Goal: Information Seeking & Learning: Check status

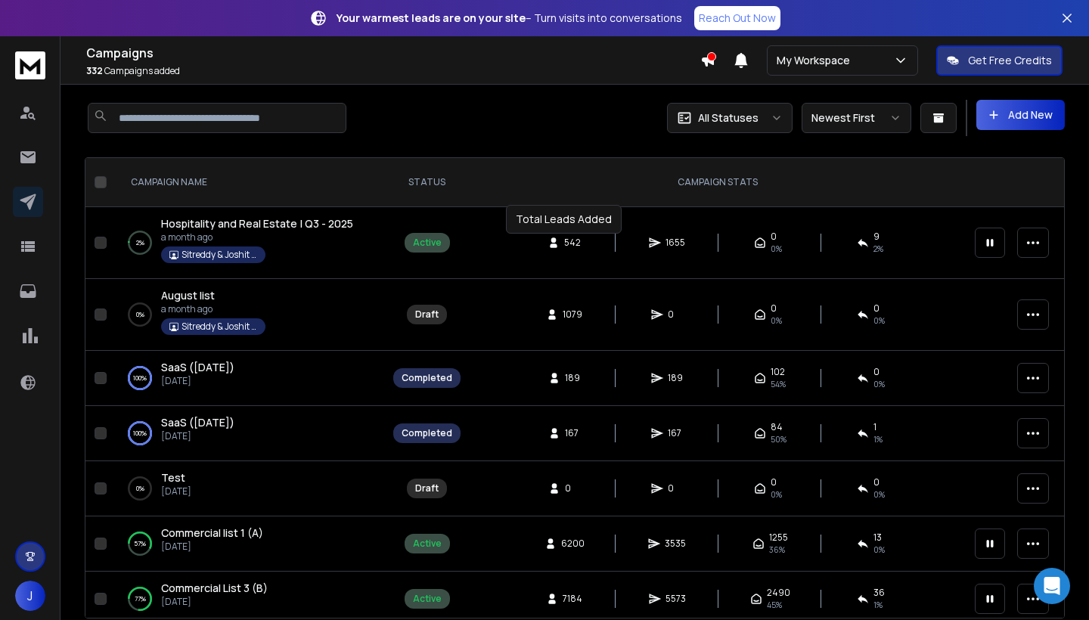
click at [392, 129] on div at bounding box center [330, 118] width 490 height 36
click at [302, 233] on p "a month ago" at bounding box center [257, 237] width 192 height 12
click at [302, 227] on span "Hospitality and Real Estate | Q3 - 2025" at bounding box center [257, 223] width 192 height 14
click at [157, 233] on div "2 % Hospitality and Real Estate | Q3 - 2025 a month ago Sitreddy & Joshit Works…" at bounding box center [248, 242] width 241 height 53
click at [239, 220] on span "Hospitality and Real Estate | Q3 - 2025" at bounding box center [257, 223] width 192 height 14
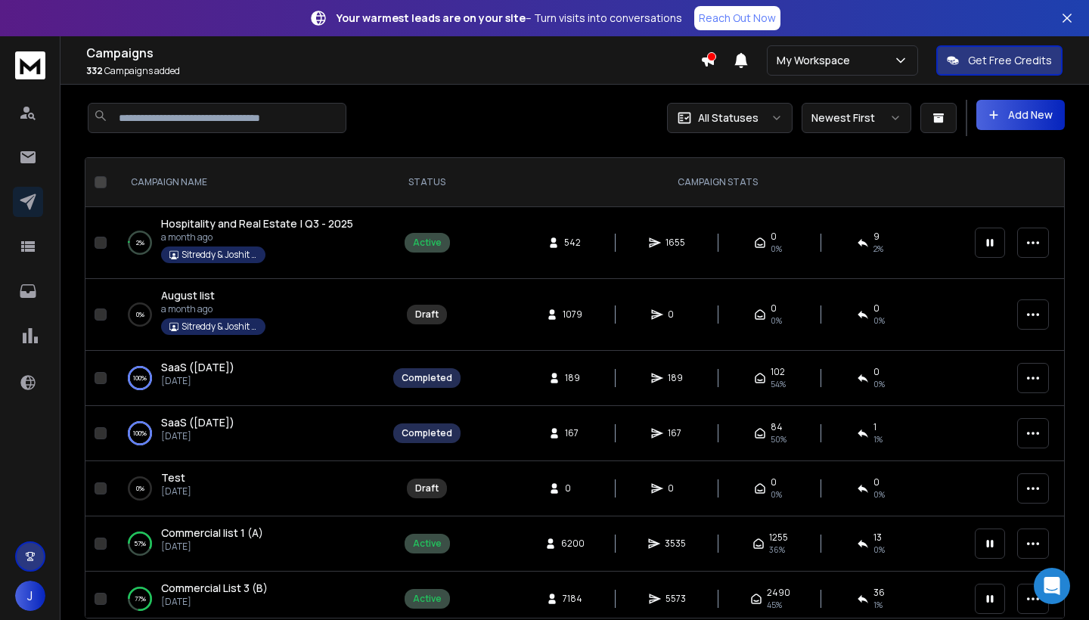
click at [239, 220] on span "Hospitality and Real Estate | Q3 - 2025" at bounding box center [257, 223] width 192 height 14
click at [308, 221] on span "Hospitality and Real Estate | Q3 - 2025" at bounding box center [257, 223] width 192 height 14
click at [367, 225] on td "2 % Hospitality and Real Estate | Q3 - 2025 a month ago Sitreddy & Joshit Works…" at bounding box center [248, 243] width 271 height 72
click at [17, 161] on link at bounding box center [28, 157] width 30 height 30
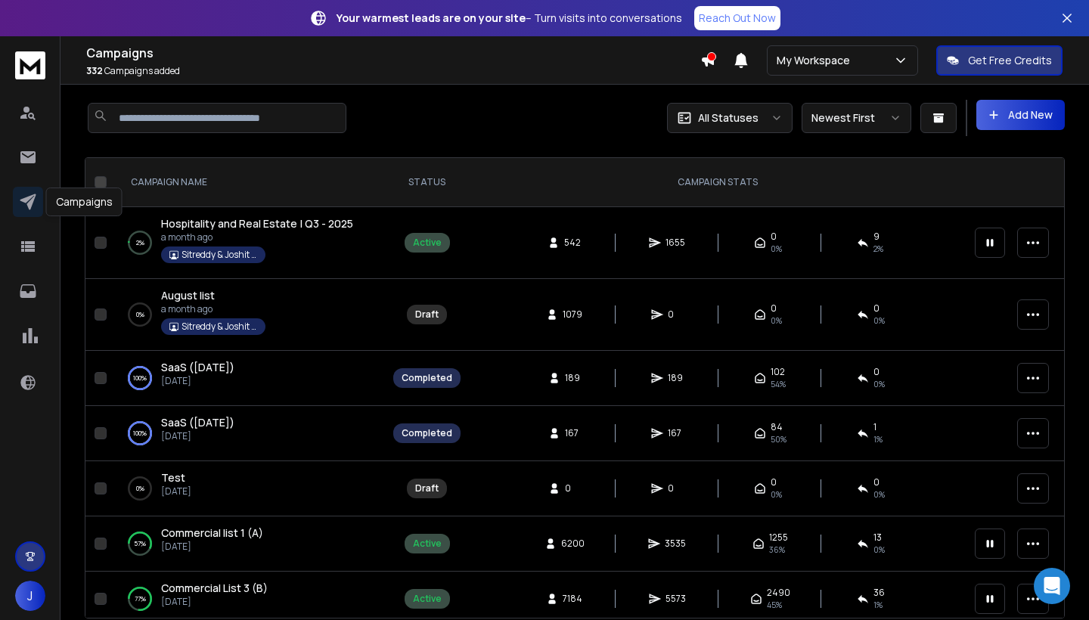
click at [19, 197] on icon at bounding box center [28, 202] width 18 height 18
click at [419, 129] on div at bounding box center [330, 118] width 490 height 36
